Goal: Communication & Community: Answer question/provide support

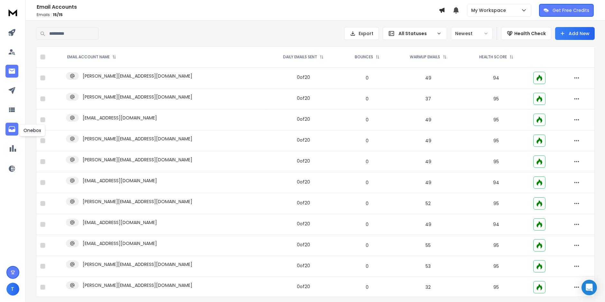
click at [14, 130] on icon at bounding box center [12, 129] width 8 height 8
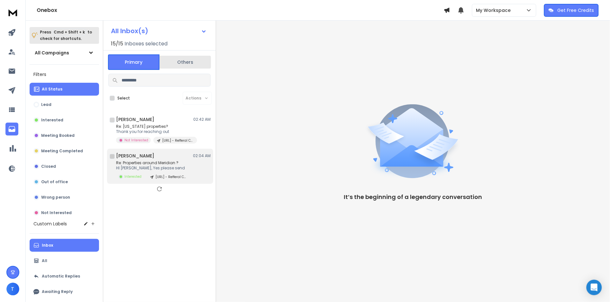
click at [152, 171] on div "Re: Properties around Meridian ? HI [PERSON_NAME], Yes please send Interested […" at bounding box center [153, 170] width 74 height 20
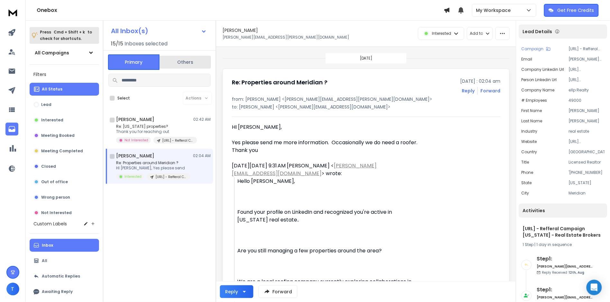
click at [238, 272] on div "Reply" at bounding box center [236, 292] width 23 height 8
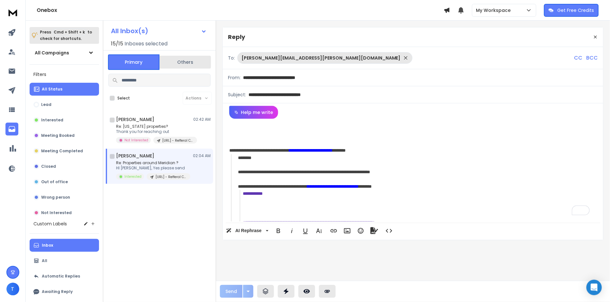
click at [245, 133] on div "To enrich screen reader interactions, please activate Accessibility in Grammarl…" at bounding box center [413, 135] width 368 height 7
click at [258, 116] on button "Help me write" at bounding box center [253, 112] width 49 height 13
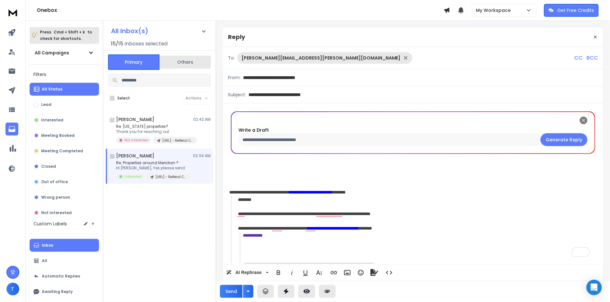
click at [354, 145] on input "text" at bounding box center [413, 139] width 349 height 13
type input "**********"
click at [549, 121] on icon at bounding box center [583, 120] width 5 height 5
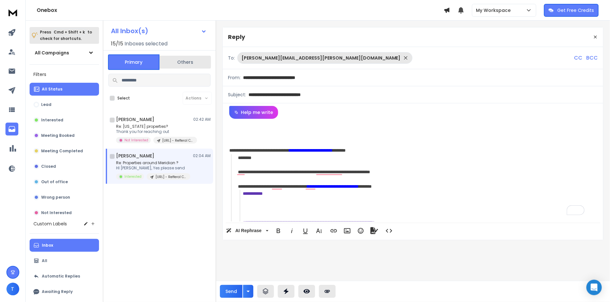
click at [265, 132] on div "To enrich screen reader interactions, please activate Accessibility in Grammarl…" at bounding box center [413, 128] width 368 height 7
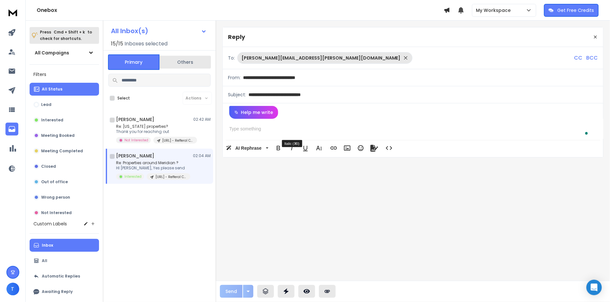
scroll to position [5, 0]
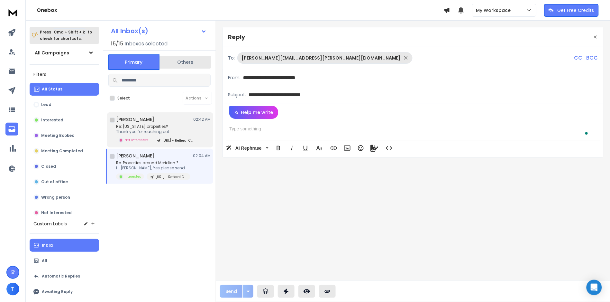
click at [147, 129] on p "Thank you for reaching out" at bounding box center [154, 131] width 77 height 5
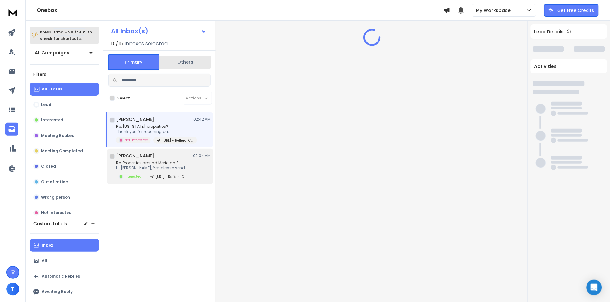
click at [154, 171] on div "Re: Properties around Meridian ? HI [PERSON_NAME], Yes please send Interested […" at bounding box center [153, 170] width 74 height 20
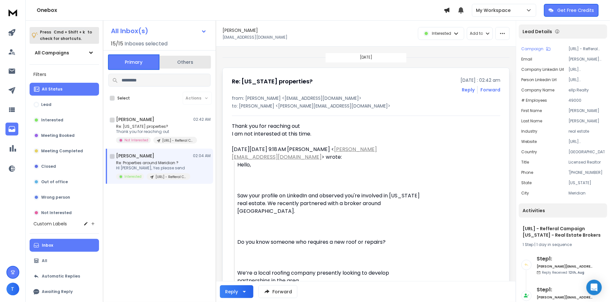
scroll to position [1, 0]
click at [139, 169] on p "HI [PERSON_NAME], Yes please send" at bounding box center [153, 167] width 74 height 5
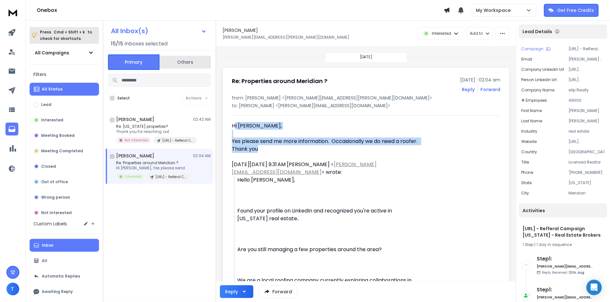
drag, startPoint x: 291, startPoint y: 149, endPoint x: 235, endPoint y: 129, distance: 59.7
click at [235, 129] on div "HI [PERSON_NAME], Yes please send me more information. Occasionally we do need …" at bounding box center [326, 137] width 188 height 31
drag, startPoint x: 264, startPoint y: 141, endPoint x: 225, endPoint y: 125, distance: 42.4
click at [225, 125] on div "Re: Properties around Meridian ? [DATE] : 02:04 am Reply Forward from: [PERSON_…" at bounding box center [366, 248] width 287 height 363
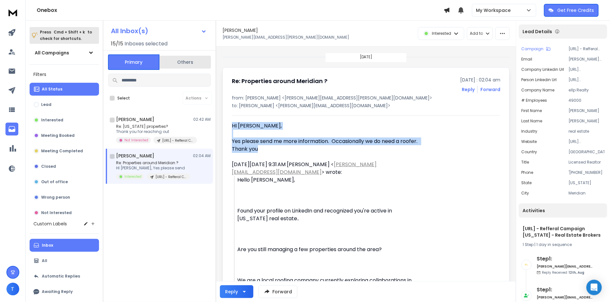
copy div "HI [PERSON_NAME], Yes please send me more information. Occasionally we do need …"
